Goal: Task Accomplishment & Management: Use online tool/utility

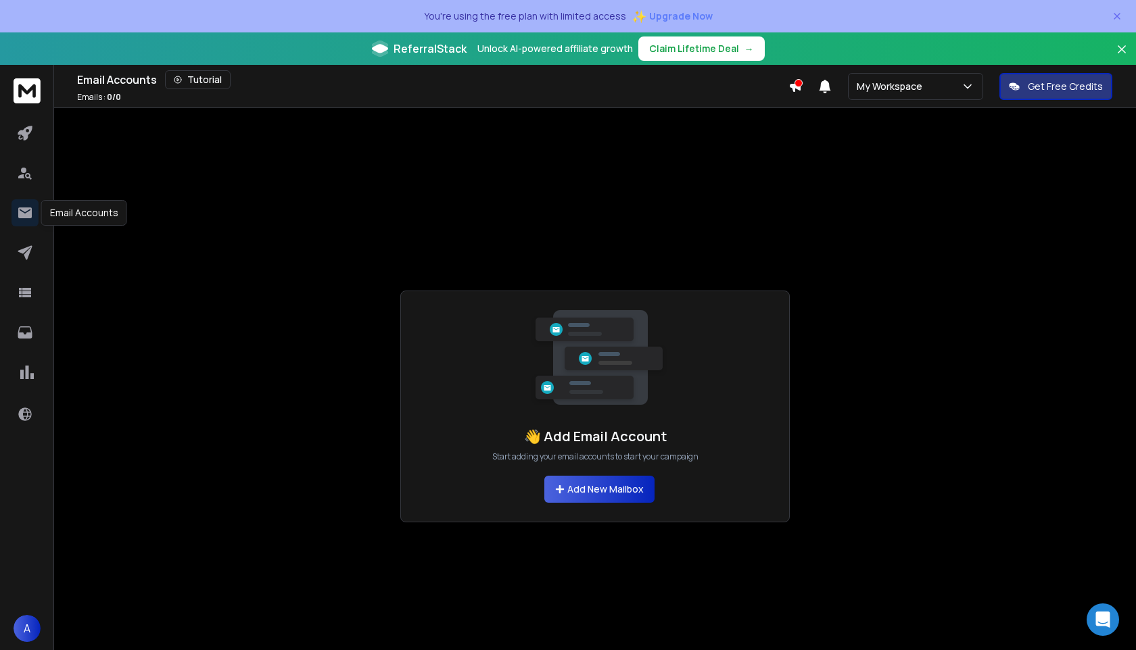
click at [28, 214] on icon at bounding box center [25, 213] width 14 height 11
click at [625, 483] on button "Add New Mailbox" at bounding box center [599, 489] width 110 height 27
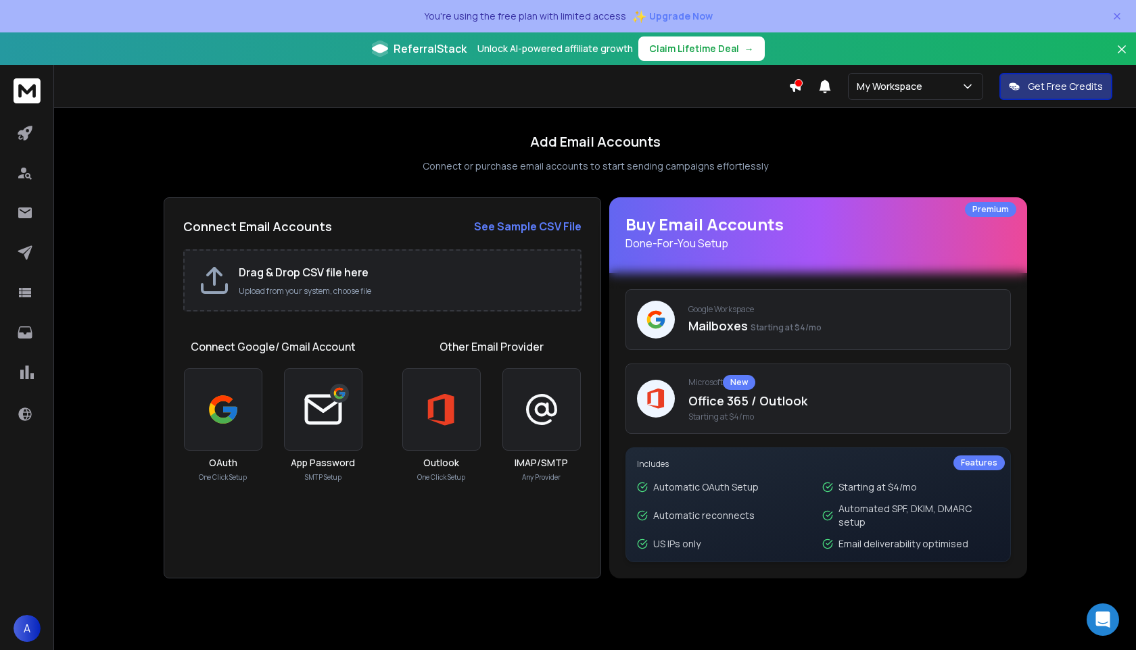
click at [251, 397] on div at bounding box center [223, 409] width 78 height 82
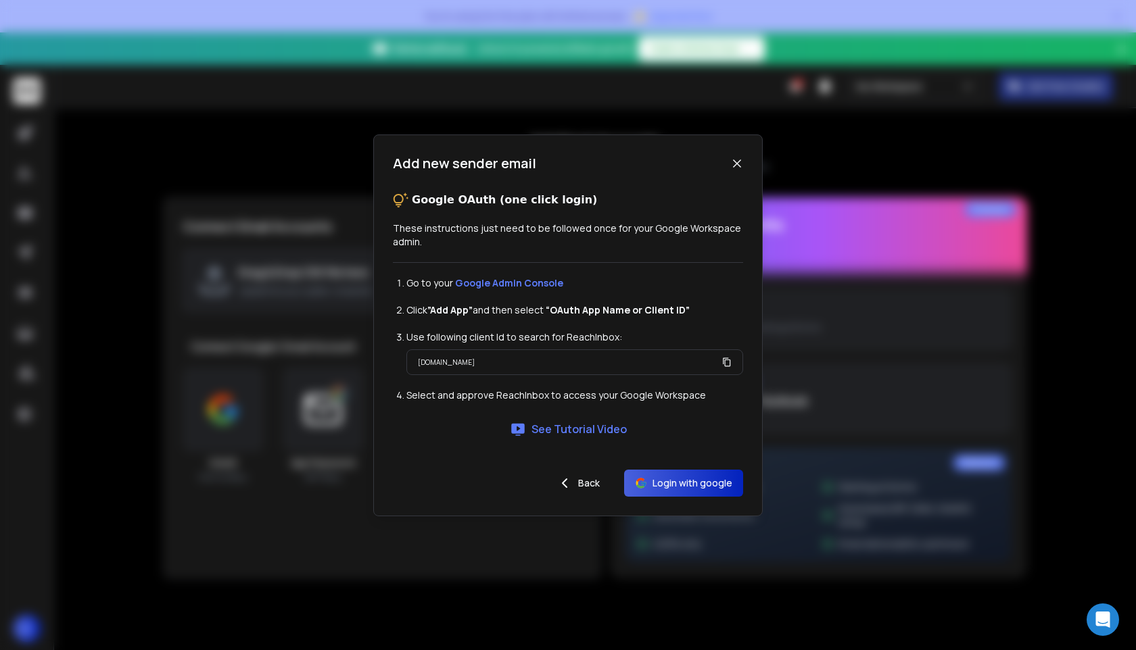
click at [654, 481] on button "Login with google" at bounding box center [683, 483] width 119 height 27
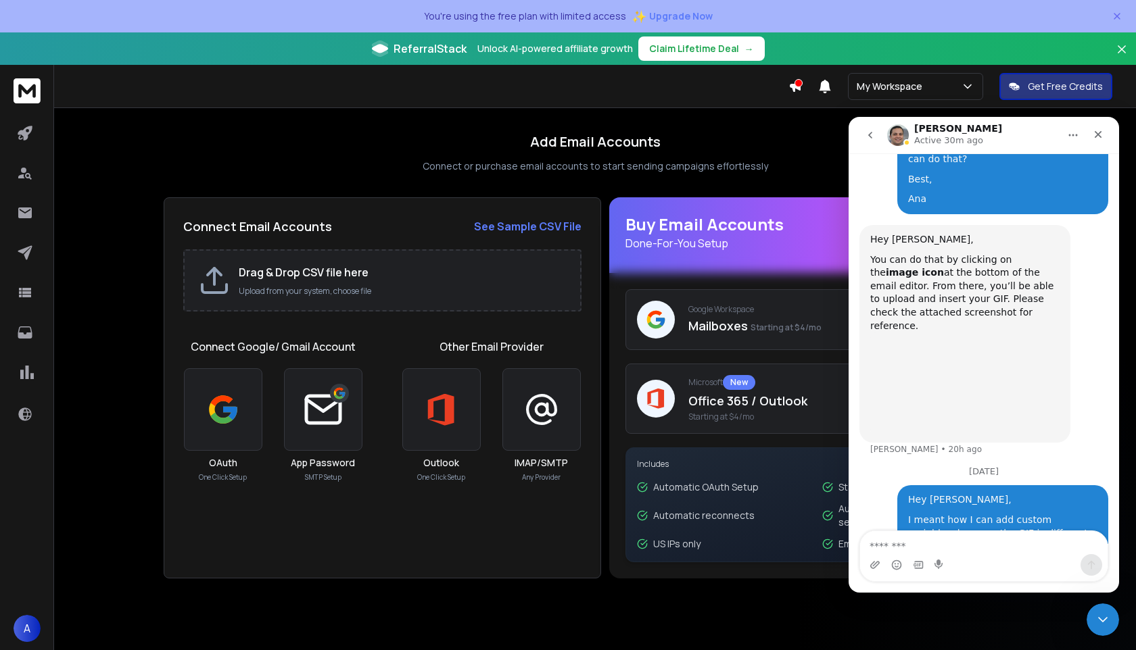
scroll to position [544, 0]
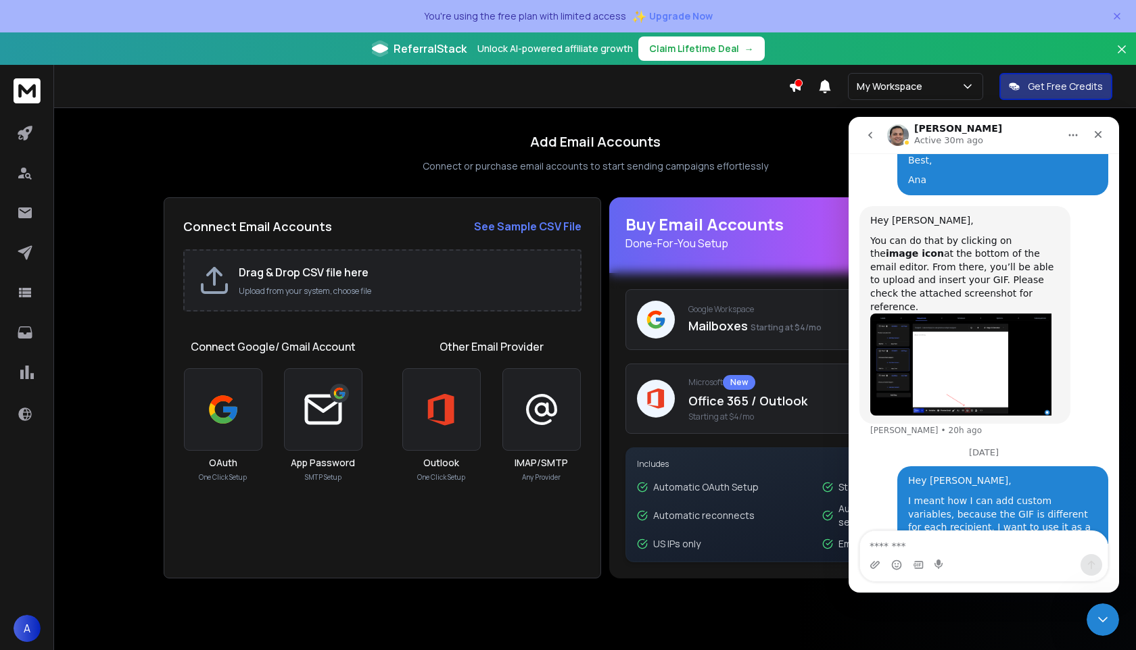
click at [464, 286] on p "Upload from your system, choose file" at bounding box center [403, 291] width 328 height 11
type input "**********"
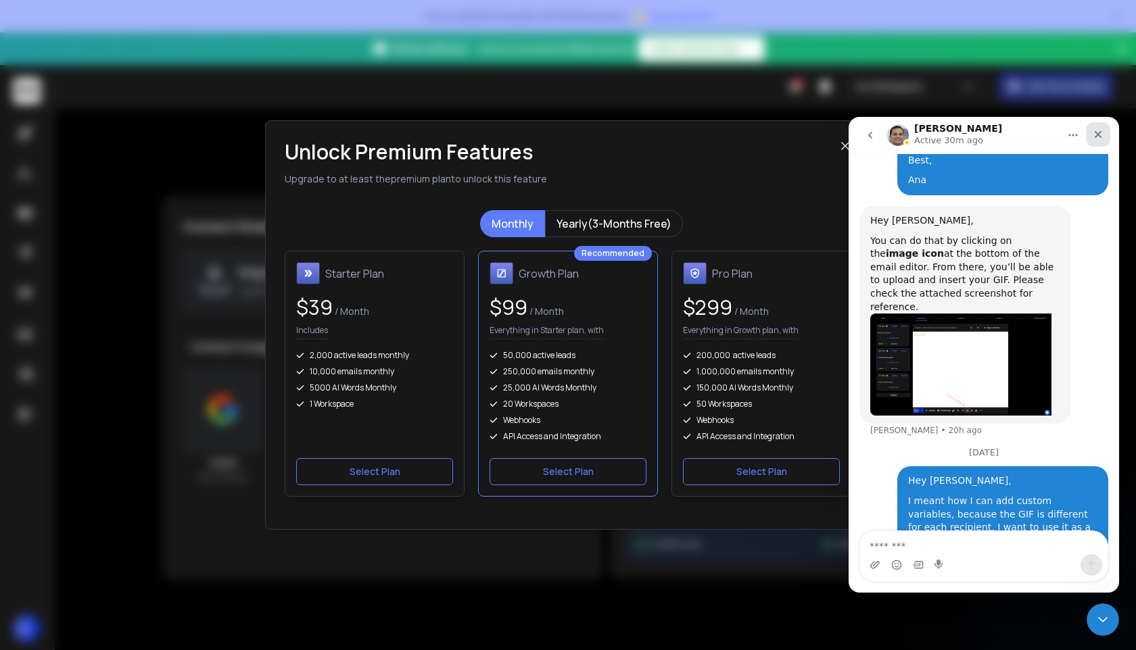
click at [1099, 135] on icon "Close" at bounding box center [1097, 134] width 7 height 7
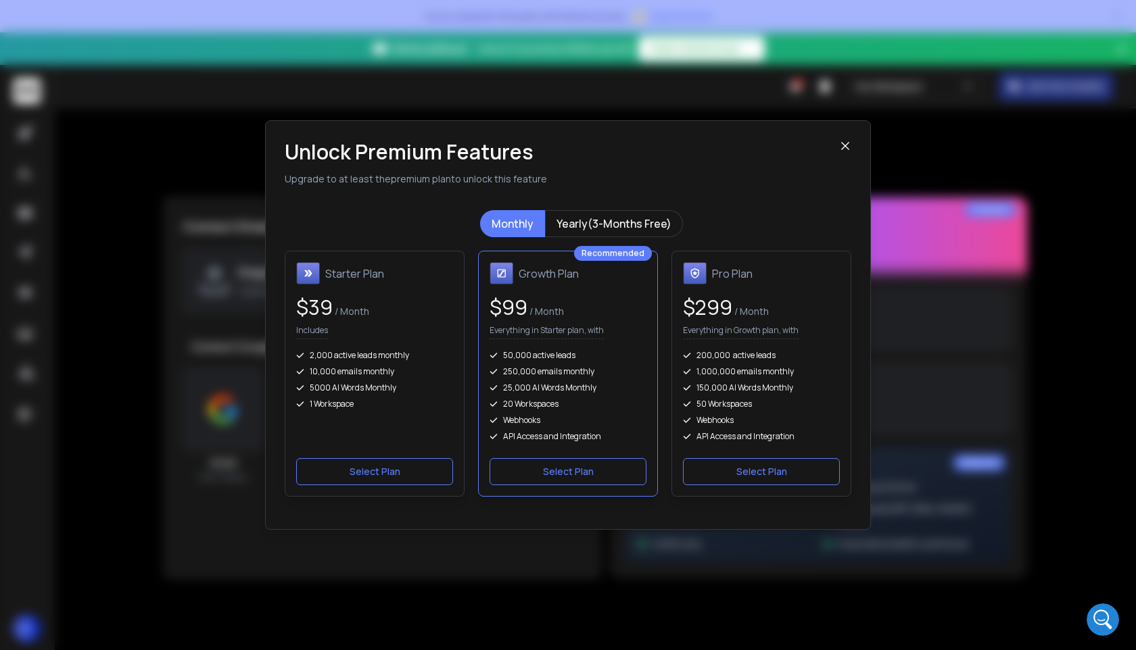
click at [856, 151] on div "Unlock Premium Features Upgrade to at least the premium plan to unlock this fea…" at bounding box center [568, 325] width 606 height 410
click at [848, 151] on icon at bounding box center [845, 146] width 12 height 12
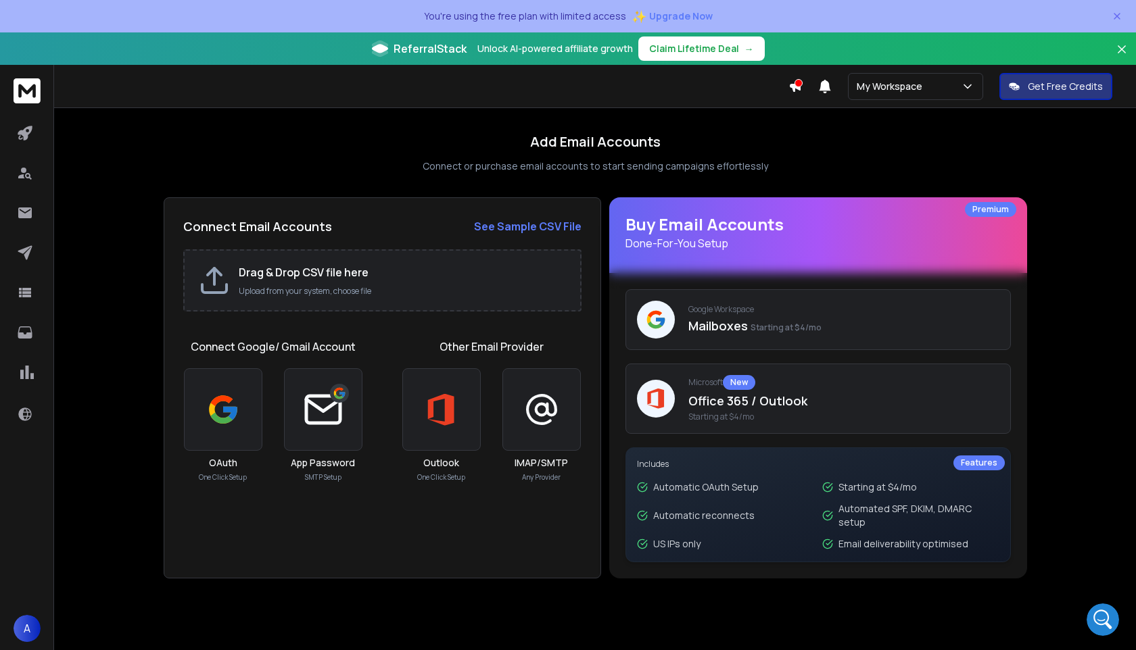
click at [390, 270] on h2 "Drag & Drop CSV file here" at bounding box center [403, 272] width 328 height 16
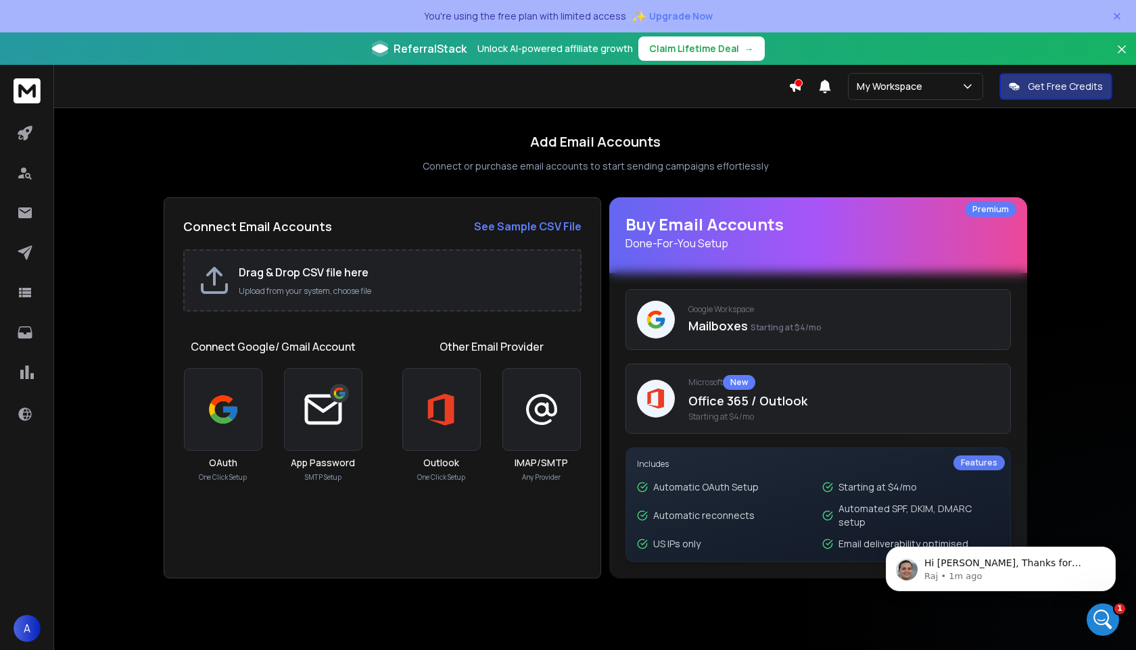
scroll to position [631, 0]
